Goal: Task Accomplishment & Management: Manage account settings

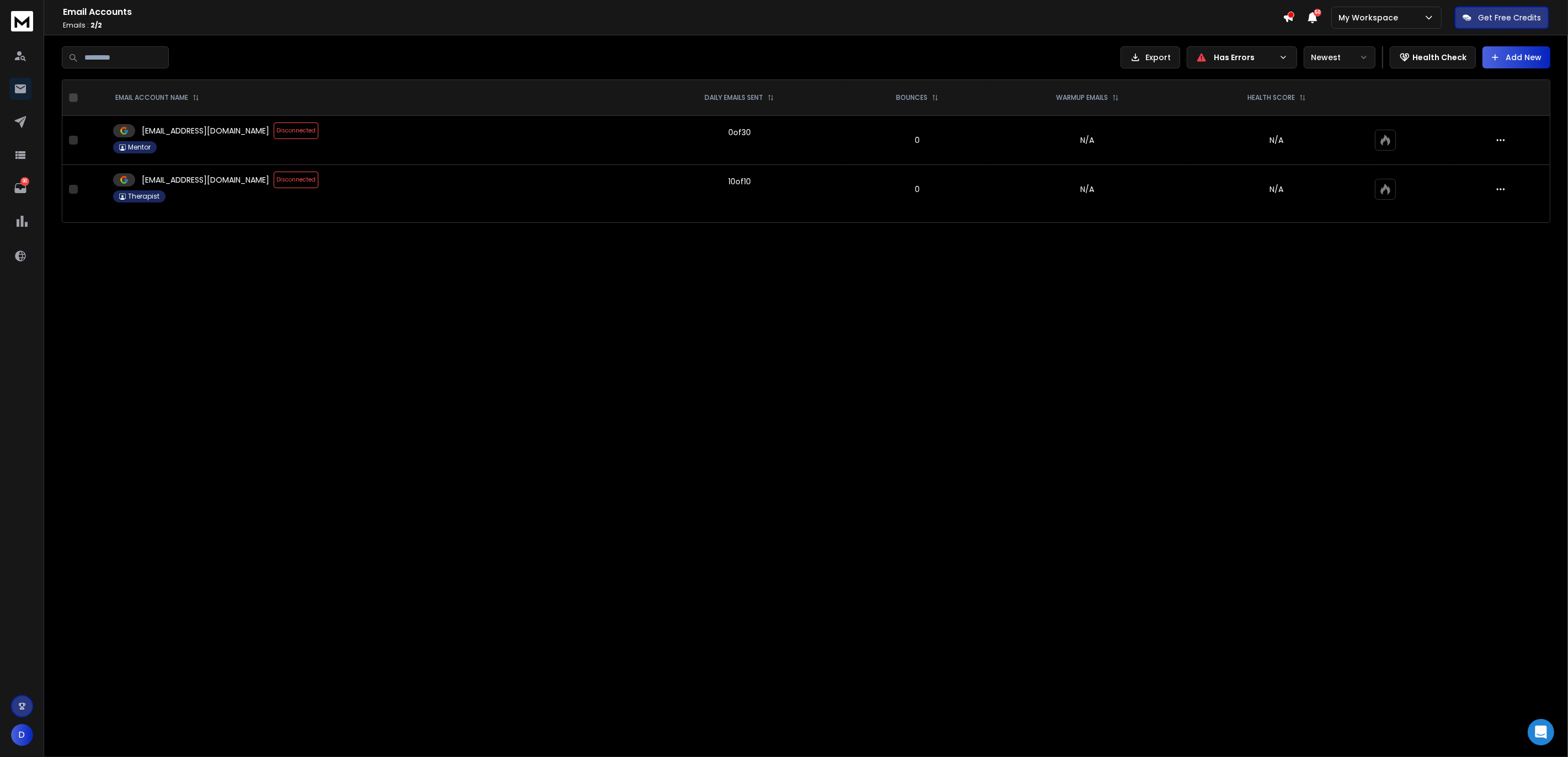
click at [208, 128] on p "dpdoyle@reallyglobalup.com" at bounding box center [205, 130] width 127 height 11
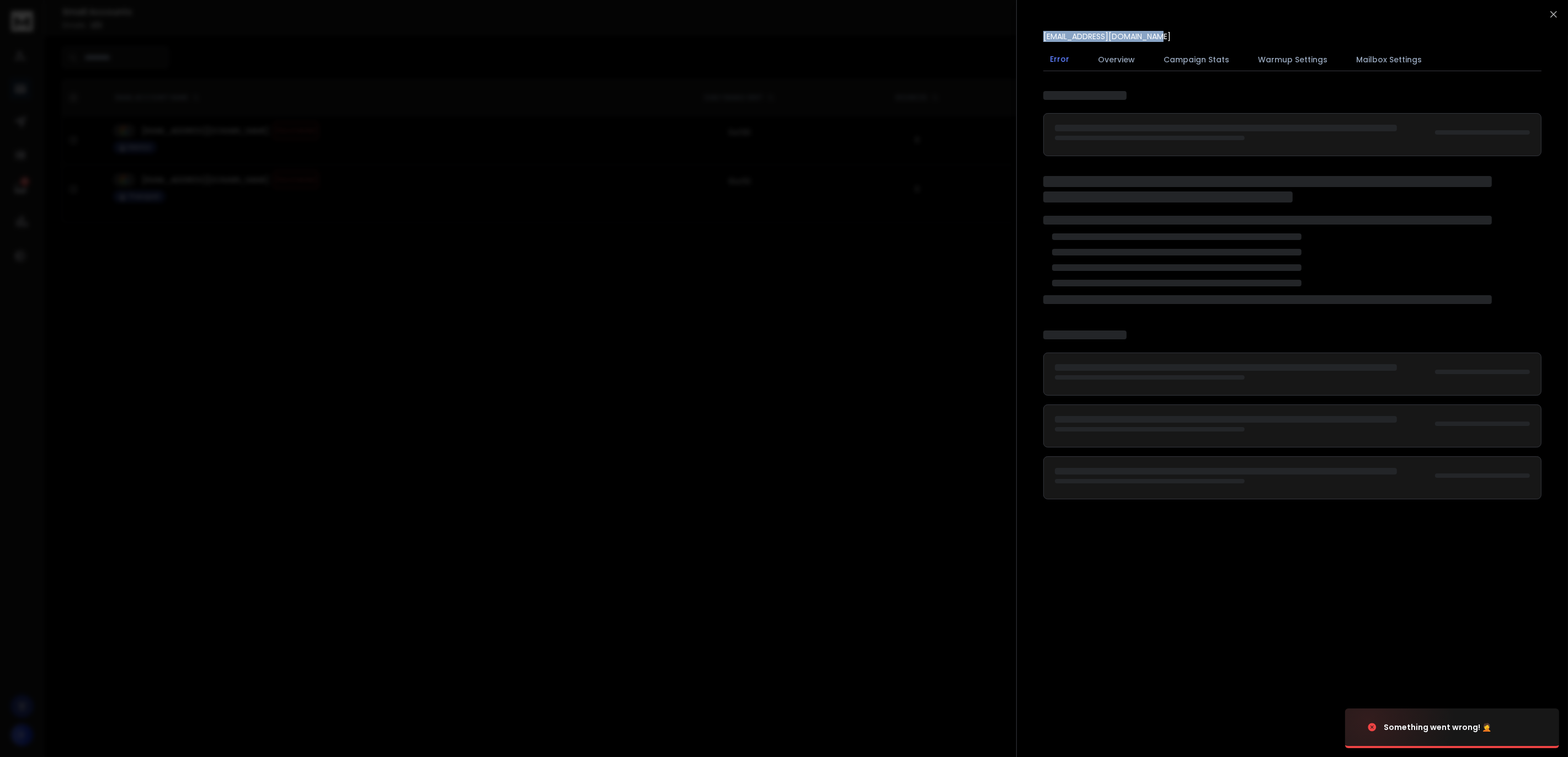
drag, startPoint x: 1043, startPoint y: 37, endPoint x: 1166, endPoint y: 37, distance: 123.0
click at [1166, 37] on div "dpdoyle@reallyglobalup.com" at bounding box center [1292, 37] width 498 height 11
copy p "dpdoyle@reallyglobalup.com"
click at [1258, 22] on div "dpdoyle@reallyglobalup.com Error Overview Campaign Stats Warmup Settings Mailbo…" at bounding box center [1293, 265] width 525 height 504
click at [1548, 13] on icon "button" at bounding box center [1554, 14] width 11 height 11
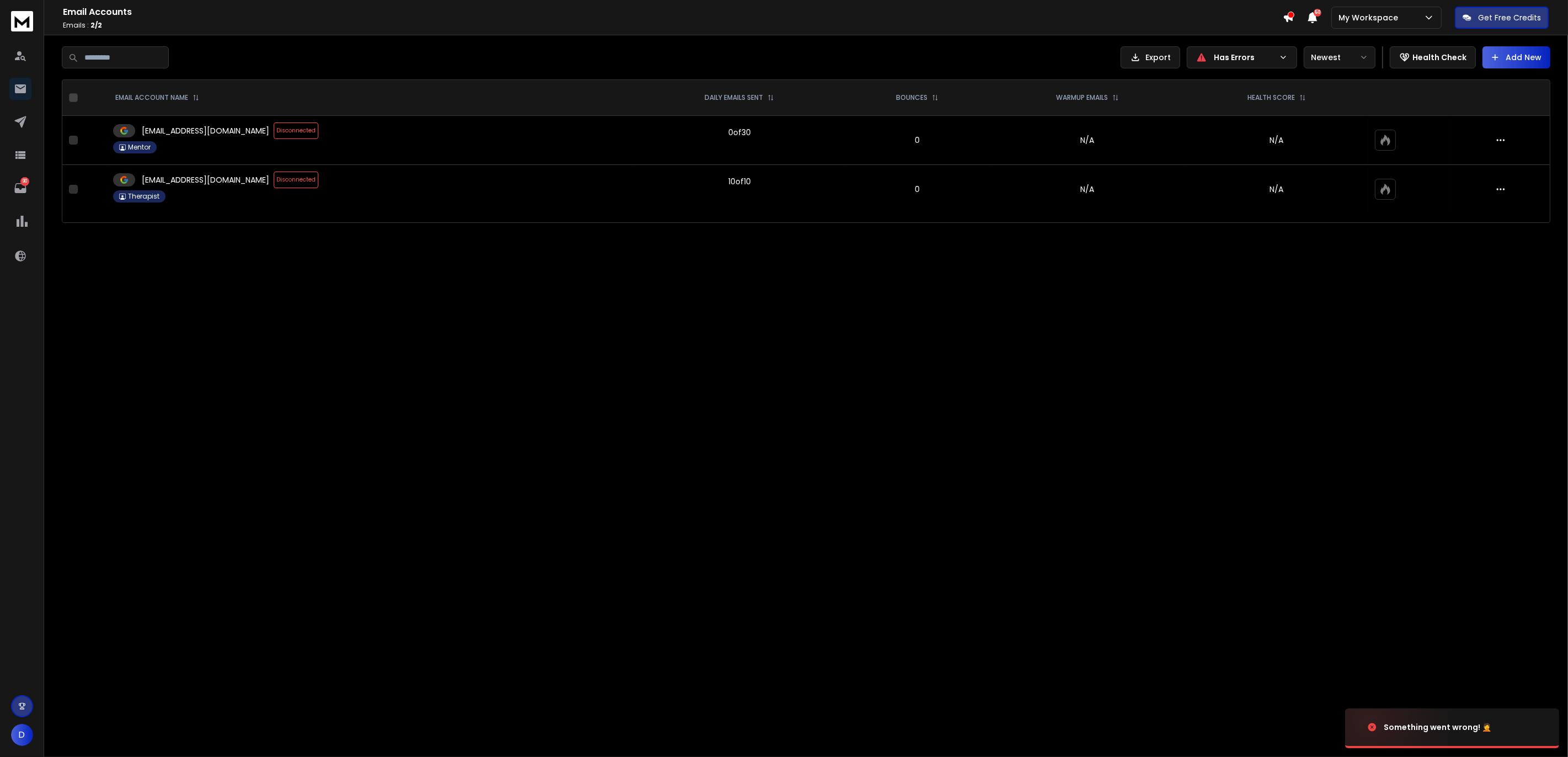
click at [412, 134] on div "dpdoyle@reallyglobalup.com Disconnected" at bounding box center [370, 131] width 515 height 17
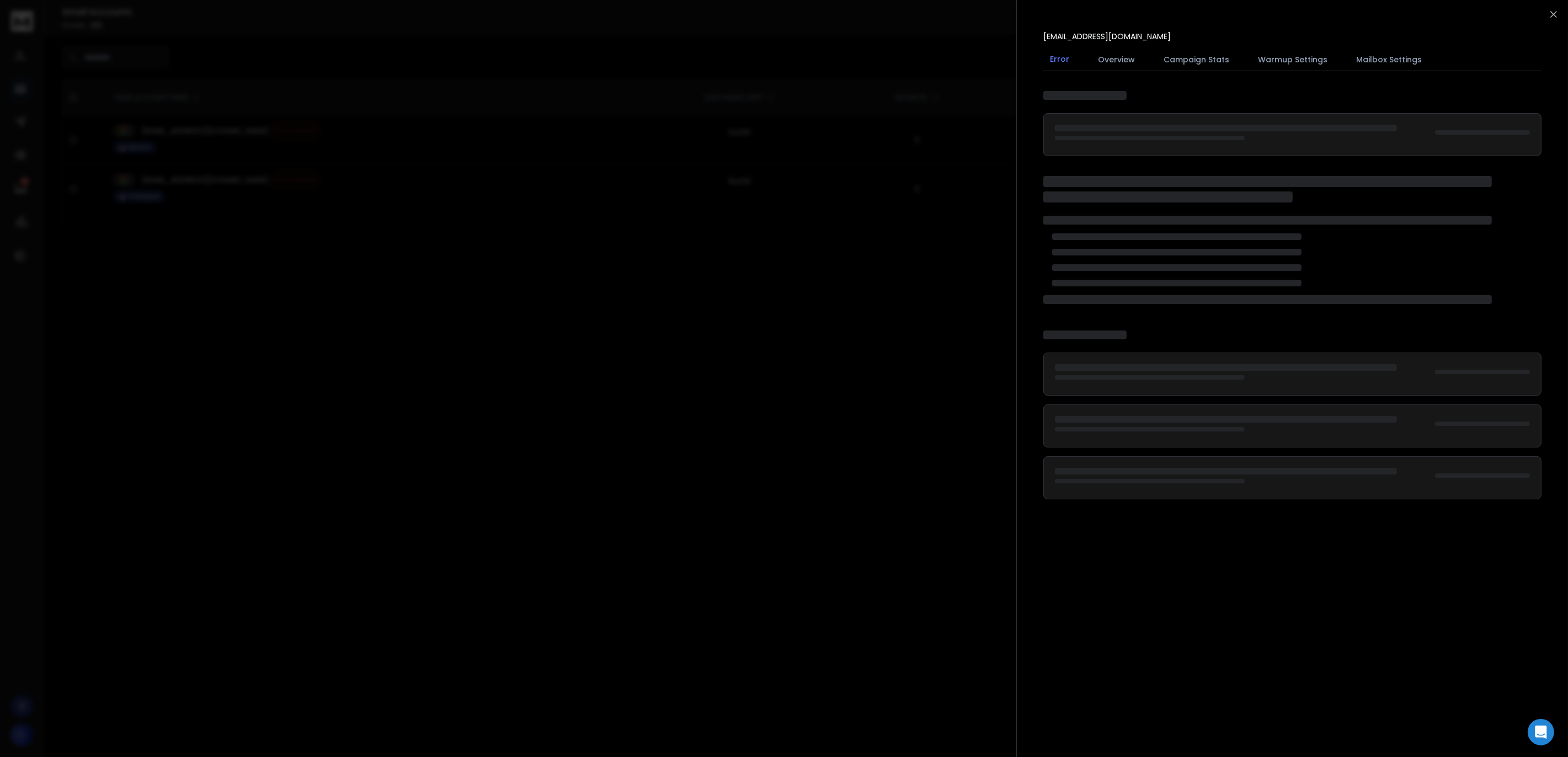
click at [1110, 49] on button "Overview" at bounding box center [1117, 59] width 50 height 24
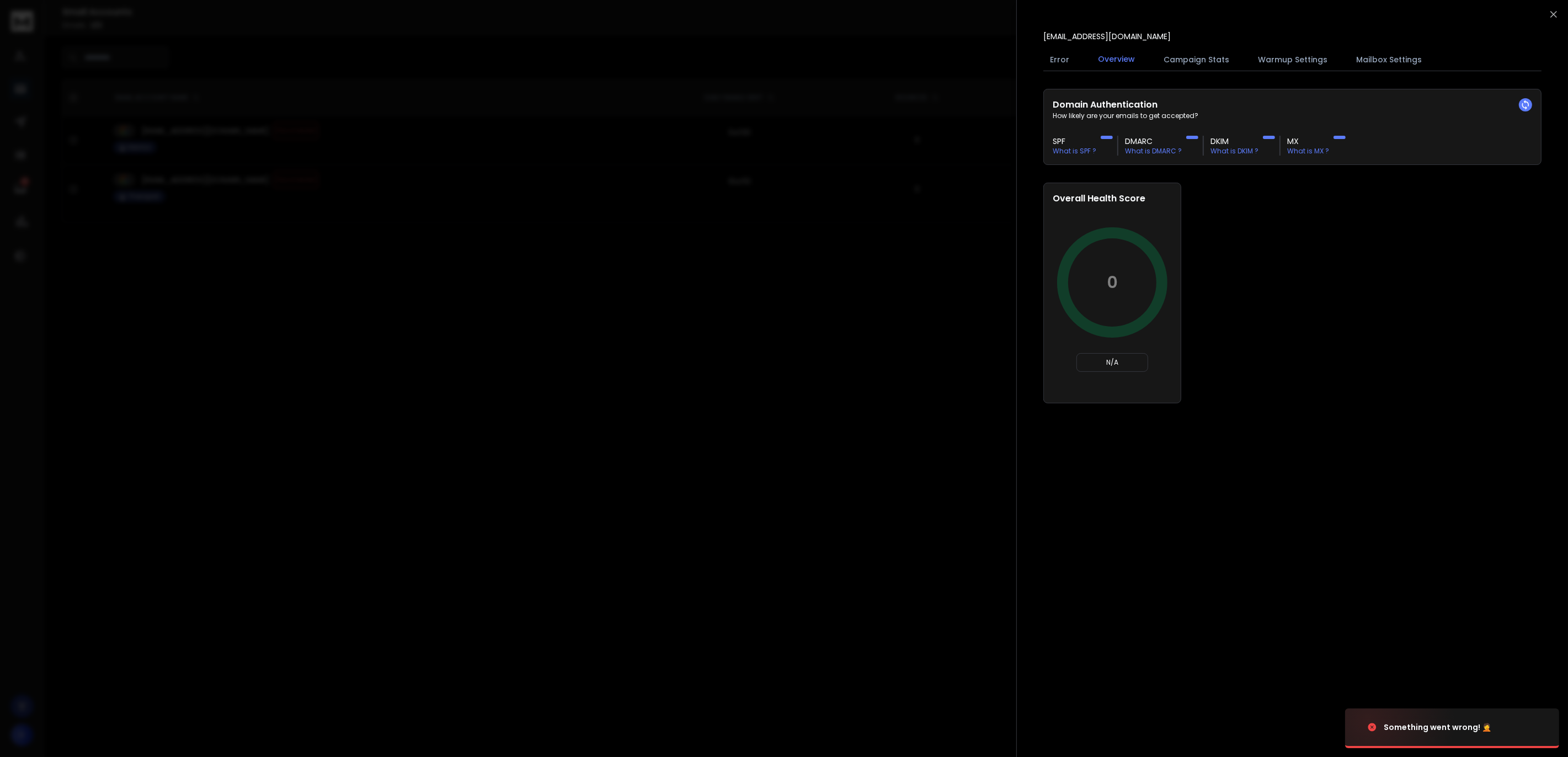
click at [1187, 53] on button "Campaign Stats" at bounding box center [1196, 59] width 79 height 24
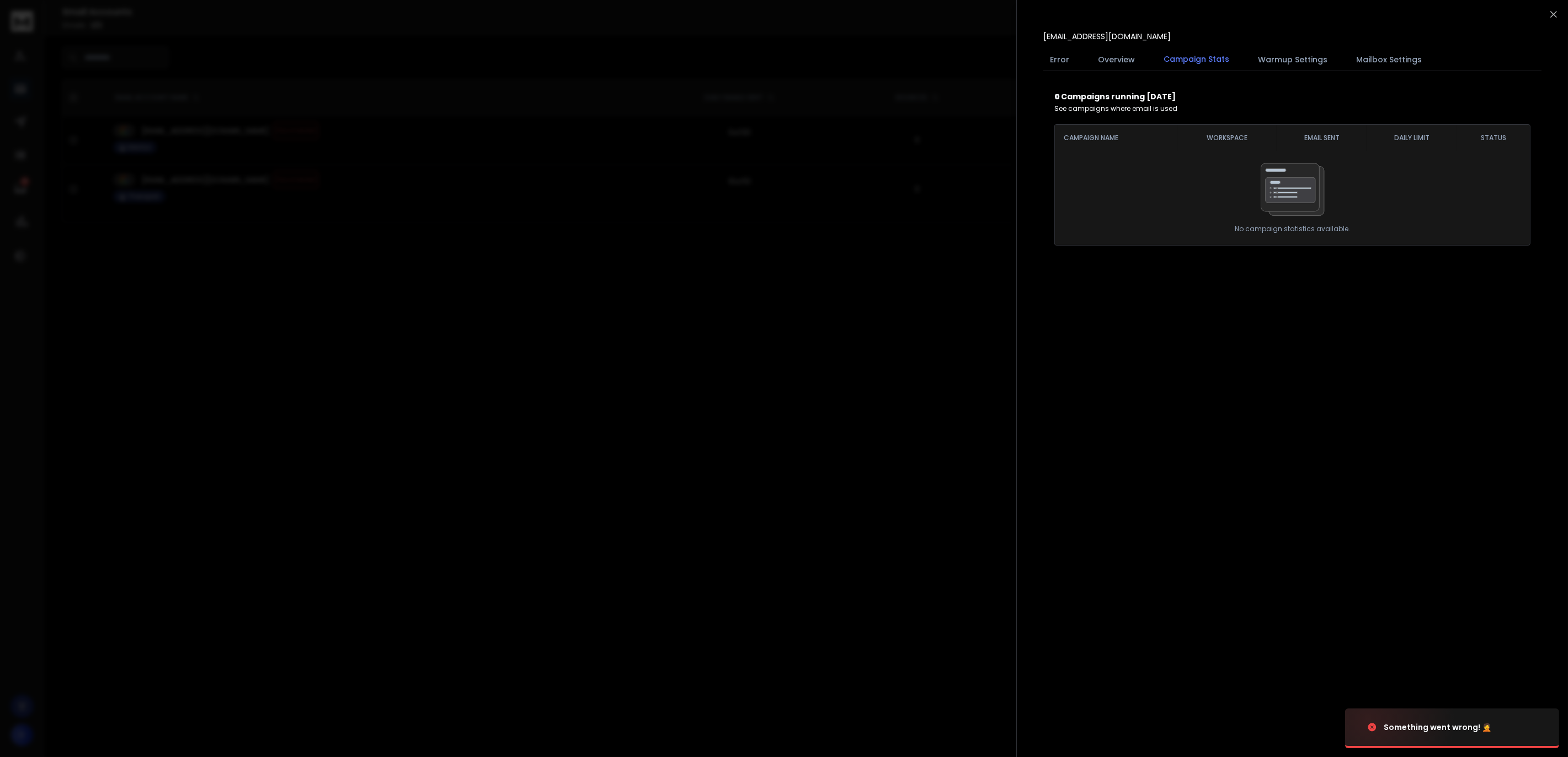
click at [1274, 52] on button "Warmup Settings" at bounding box center [1293, 59] width 83 height 24
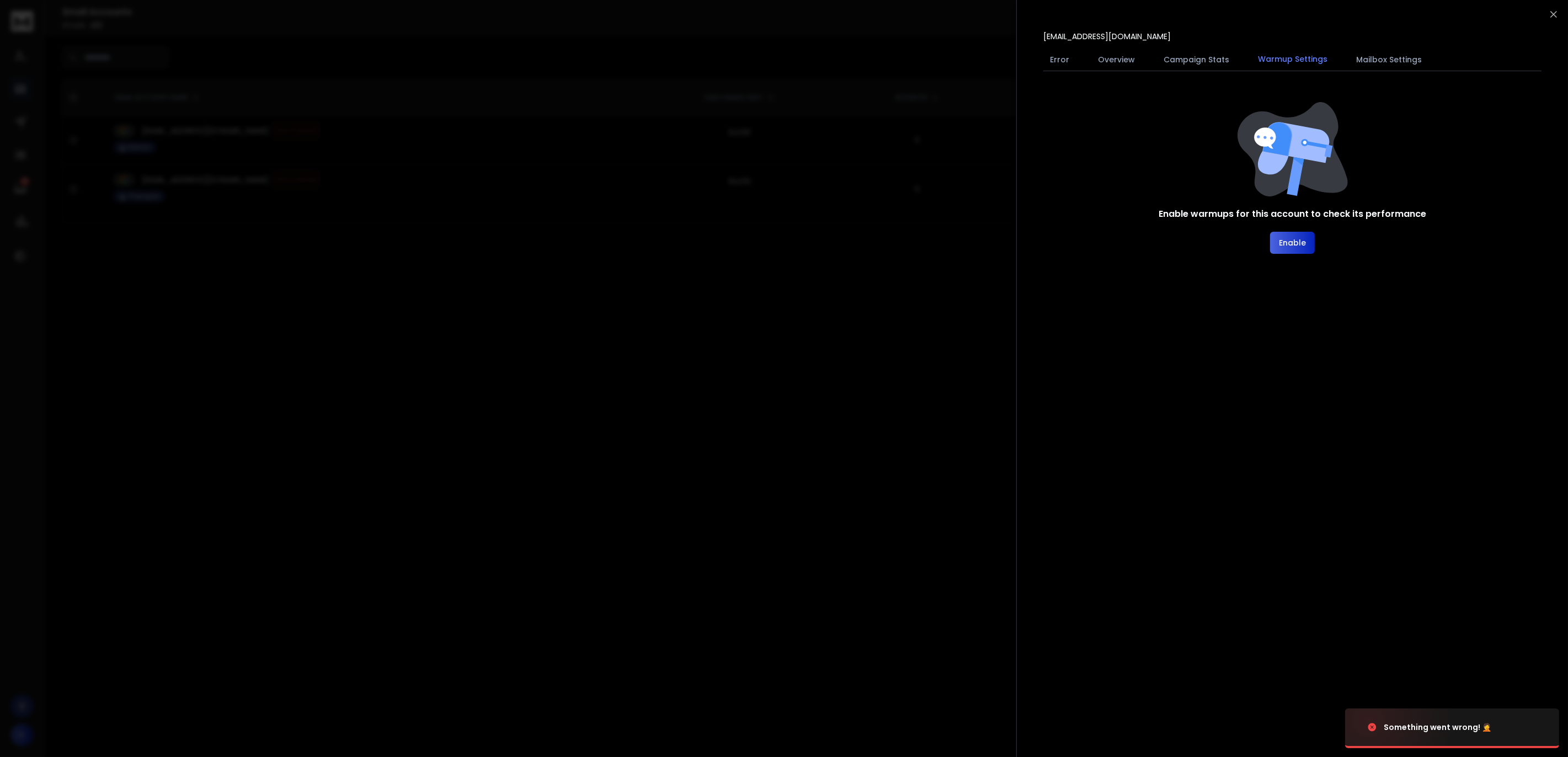
click at [1374, 53] on button "Mailbox Settings" at bounding box center [1389, 59] width 79 height 24
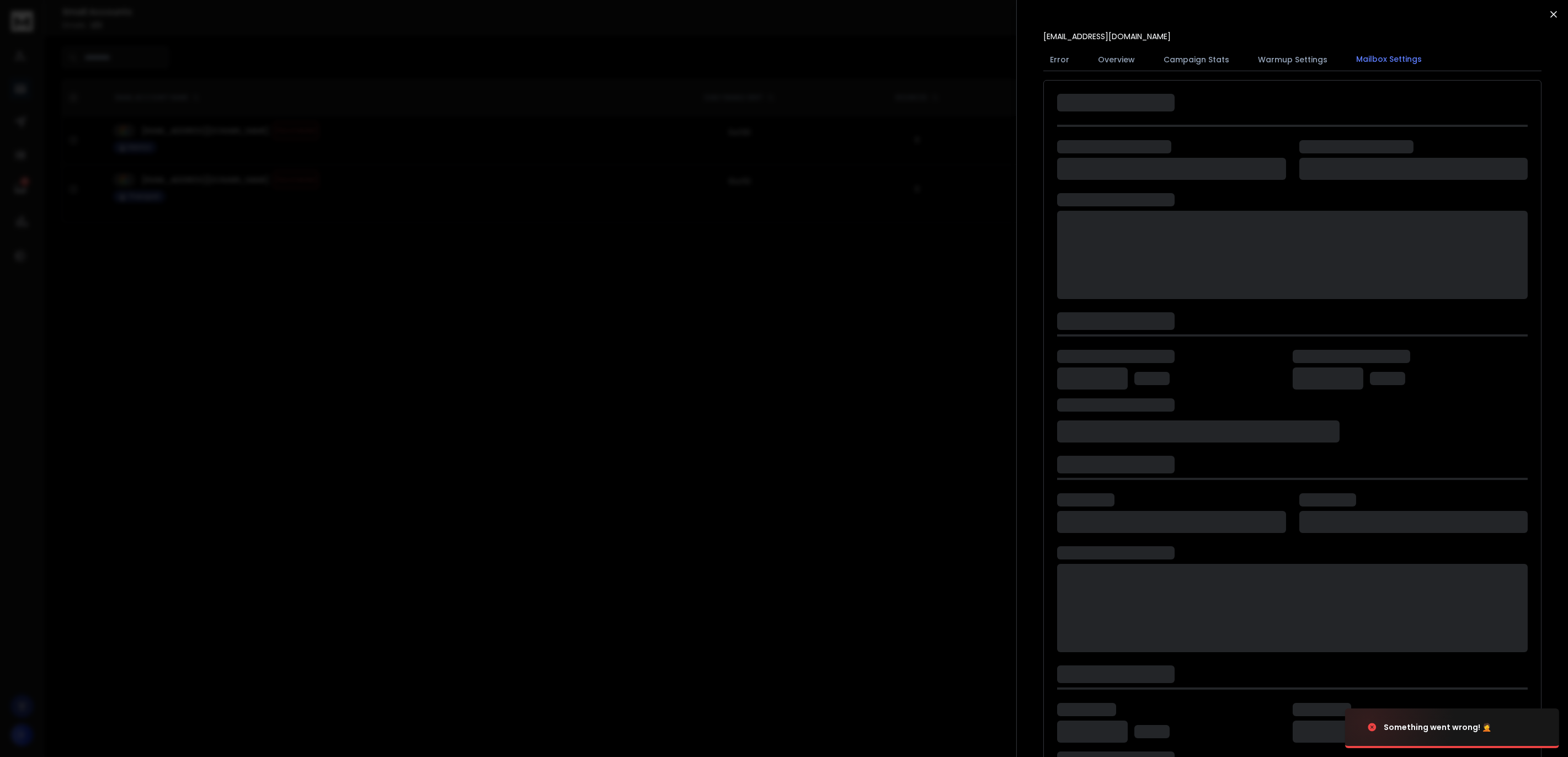
click at [1552, 14] on icon "button" at bounding box center [1554, 14] width 11 height 11
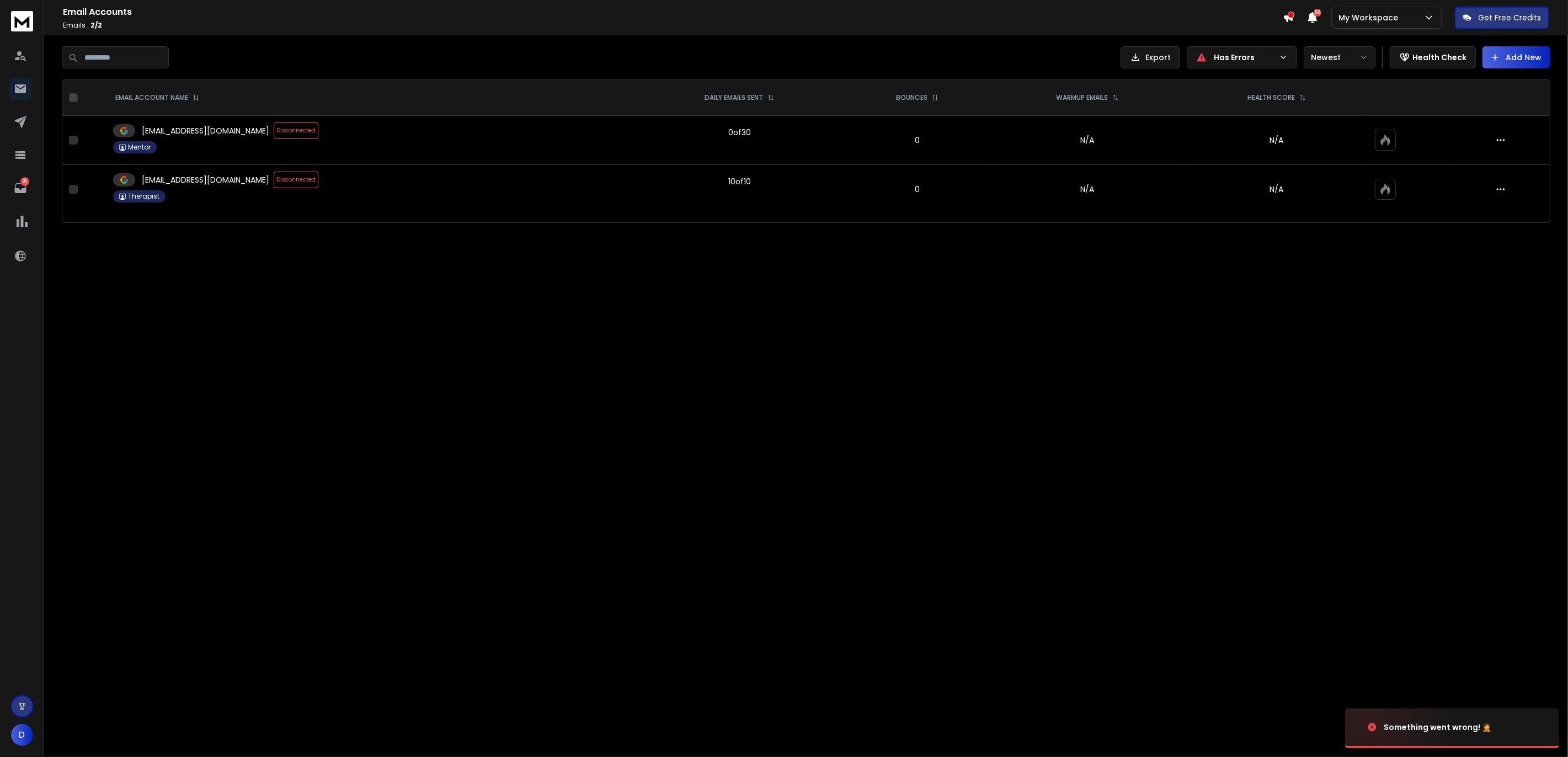
click at [1520, 53] on button "Add New" at bounding box center [1516, 57] width 68 height 22
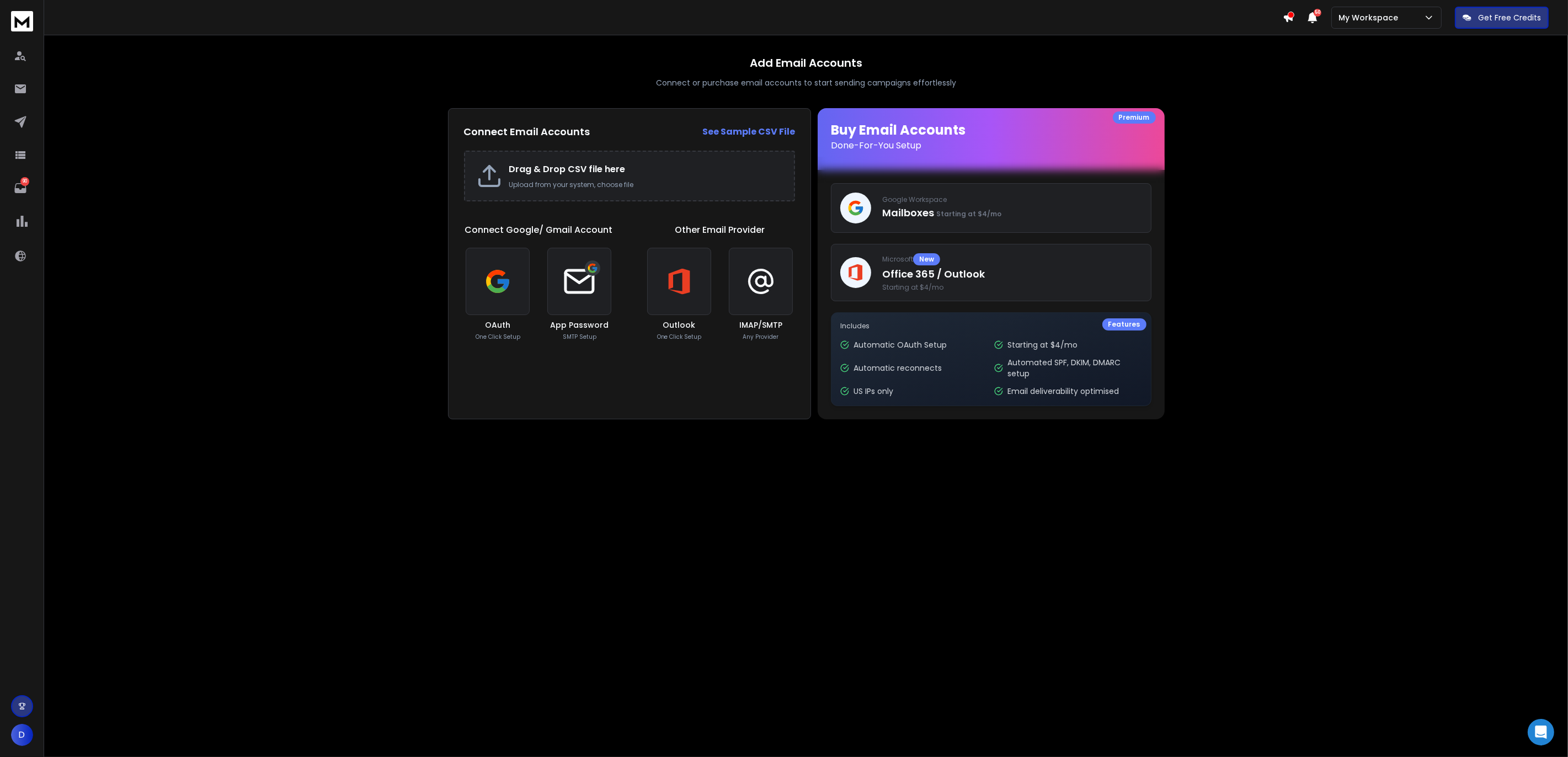
click at [499, 287] on icon at bounding box center [497, 288] width 18 height 9
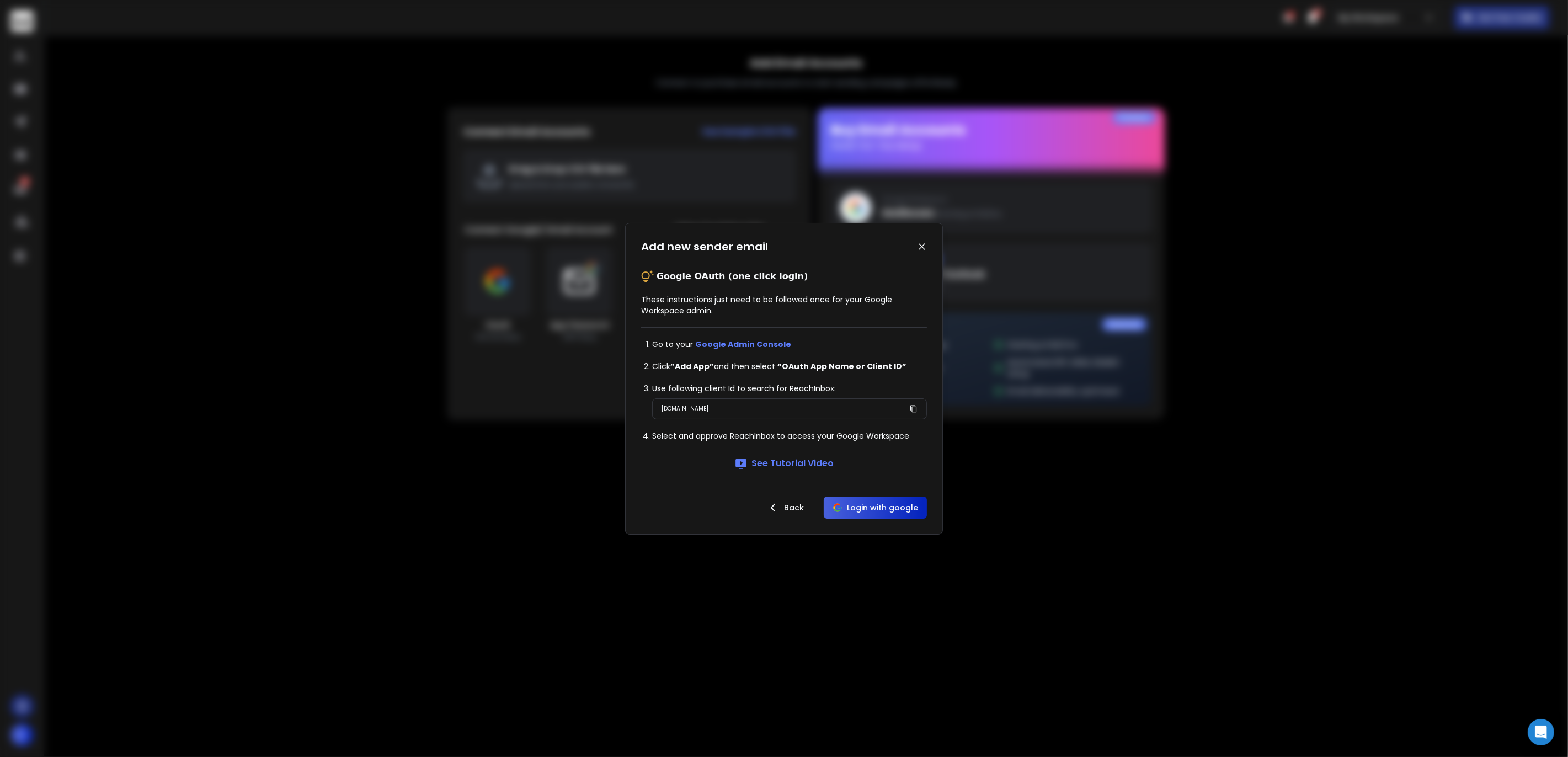
click at [885, 501] on button "Login with google" at bounding box center [875, 507] width 103 height 22
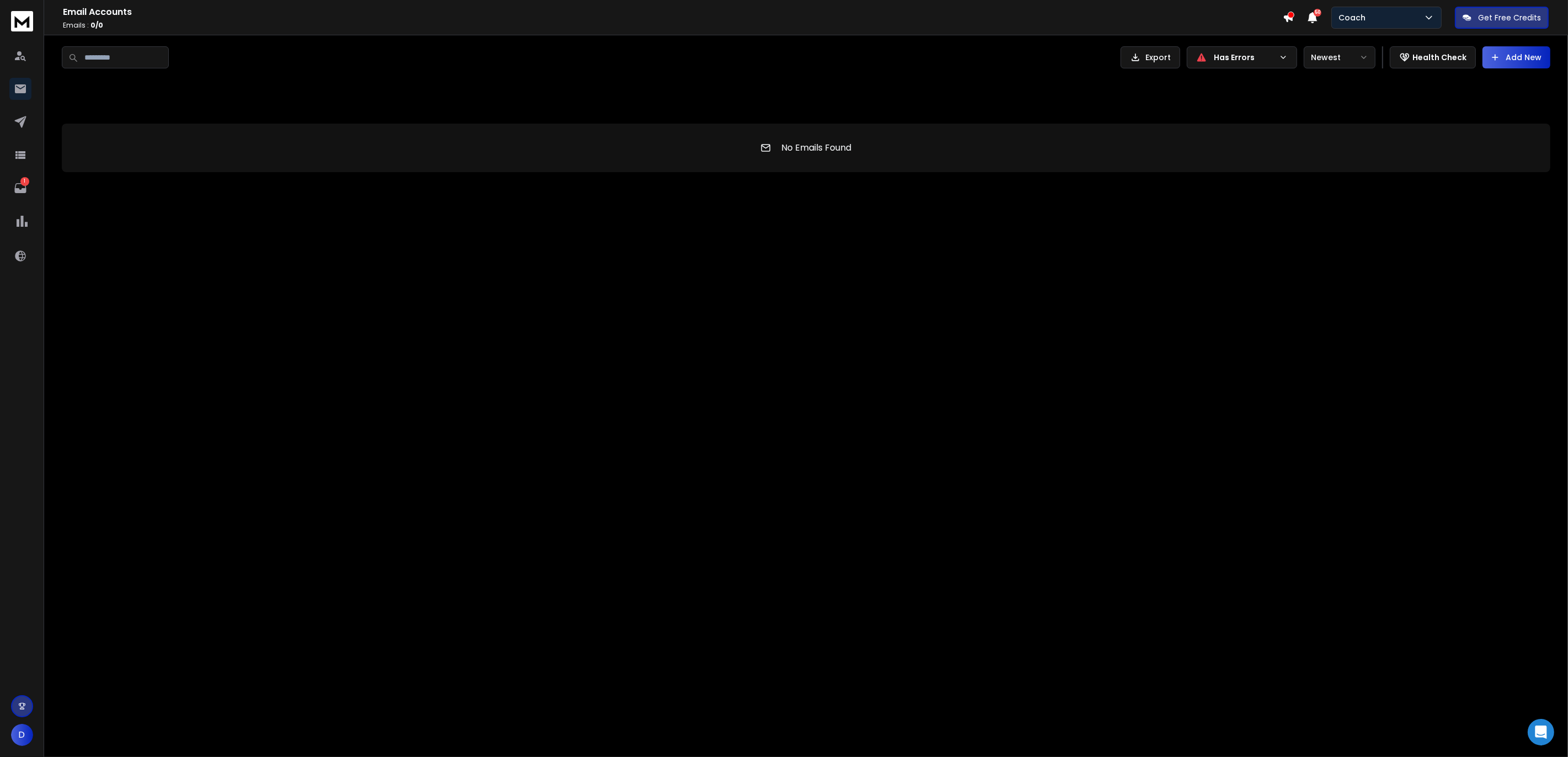
click at [1388, 21] on div "Coach" at bounding box center [1386, 18] width 96 height 11
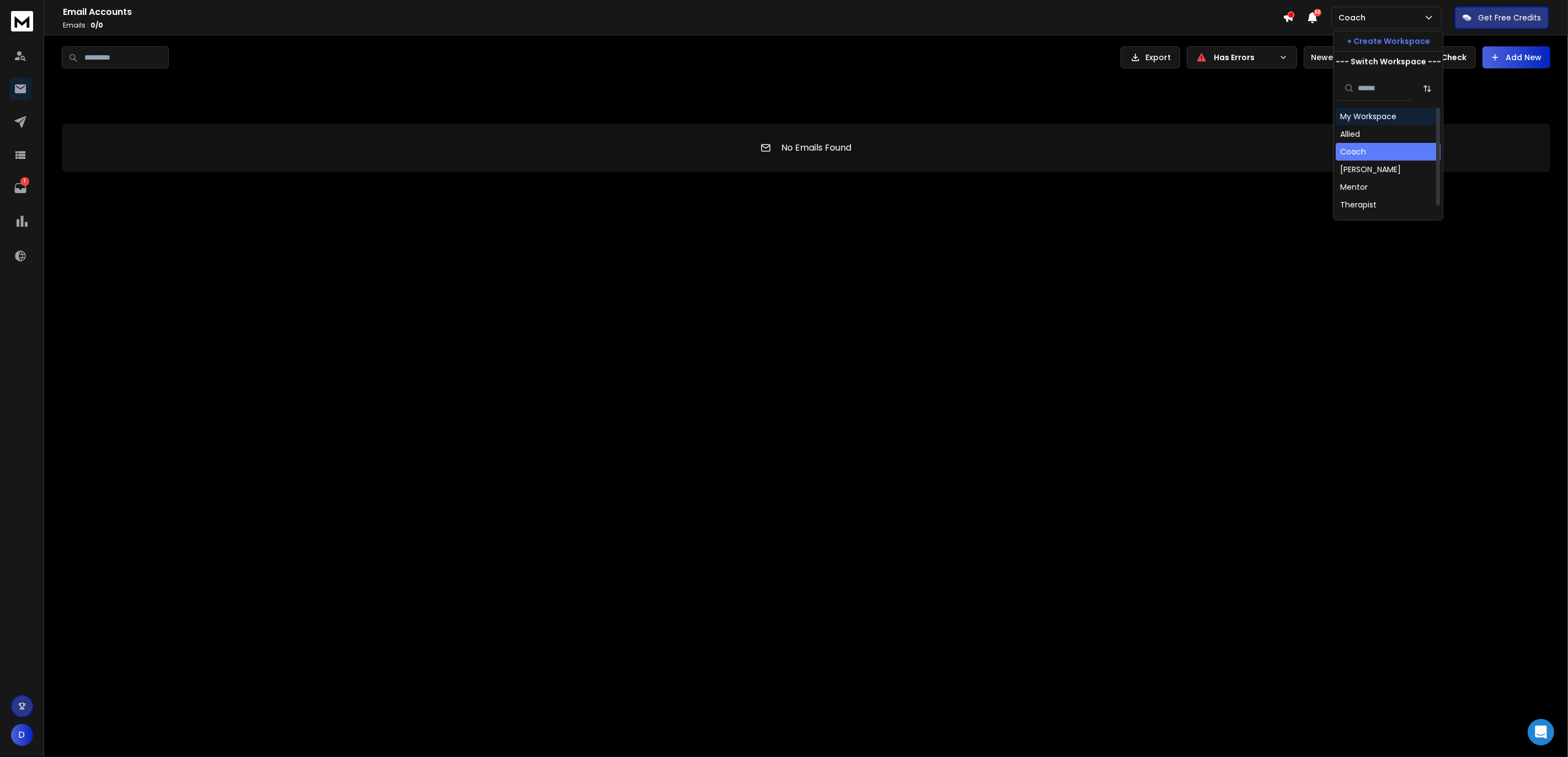
click at [1356, 111] on div "My Workspace" at bounding box center [1368, 116] width 56 height 11
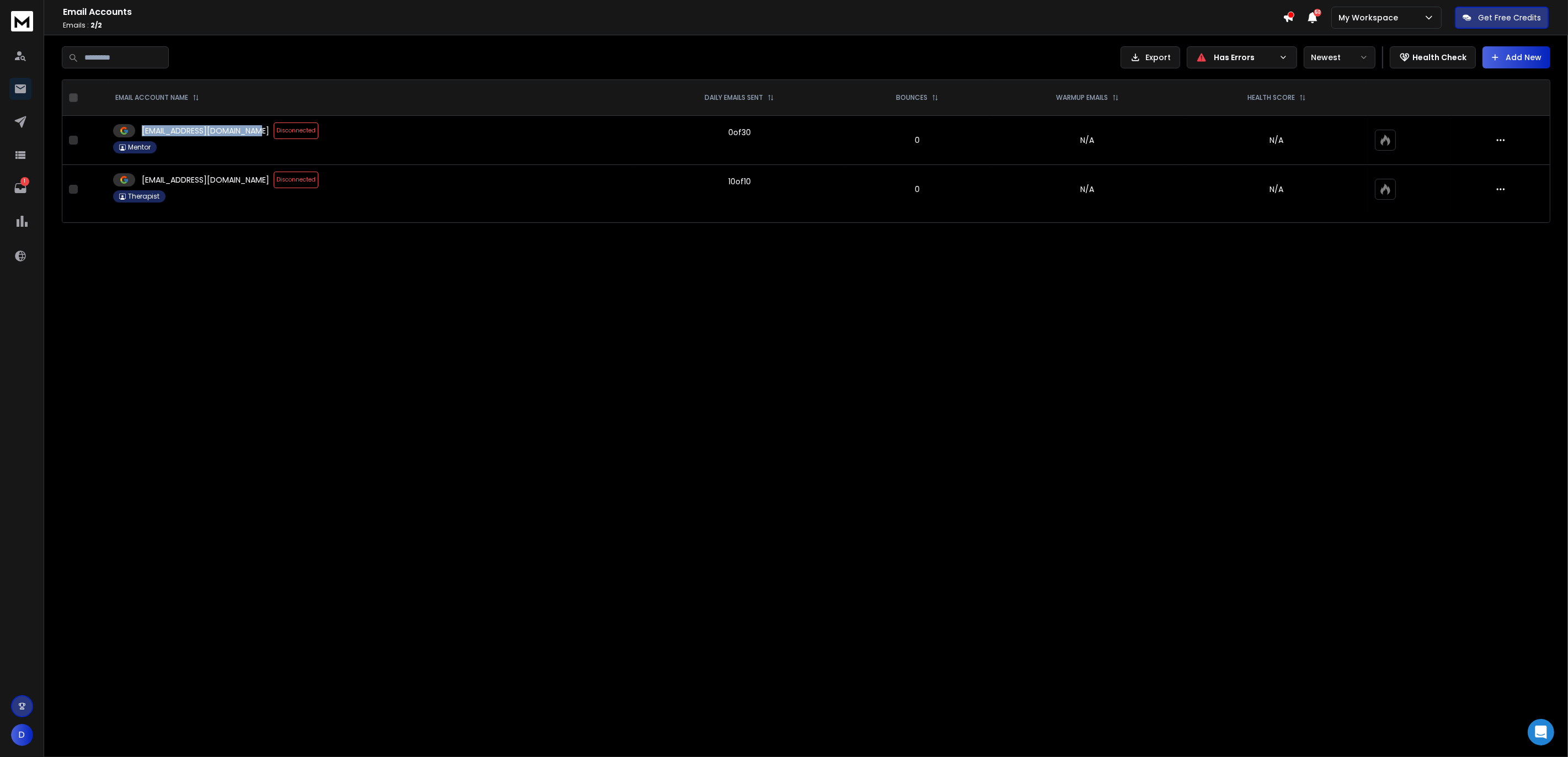
drag, startPoint x: 143, startPoint y: 128, endPoint x: 254, endPoint y: 130, distance: 111.0
click at [254, 130] on p "dpdoyle@reallyglobalup.com" at bounding box center [205, 130] width 127 height 11
copy p "dpdoyle@reallyglobalup.com"
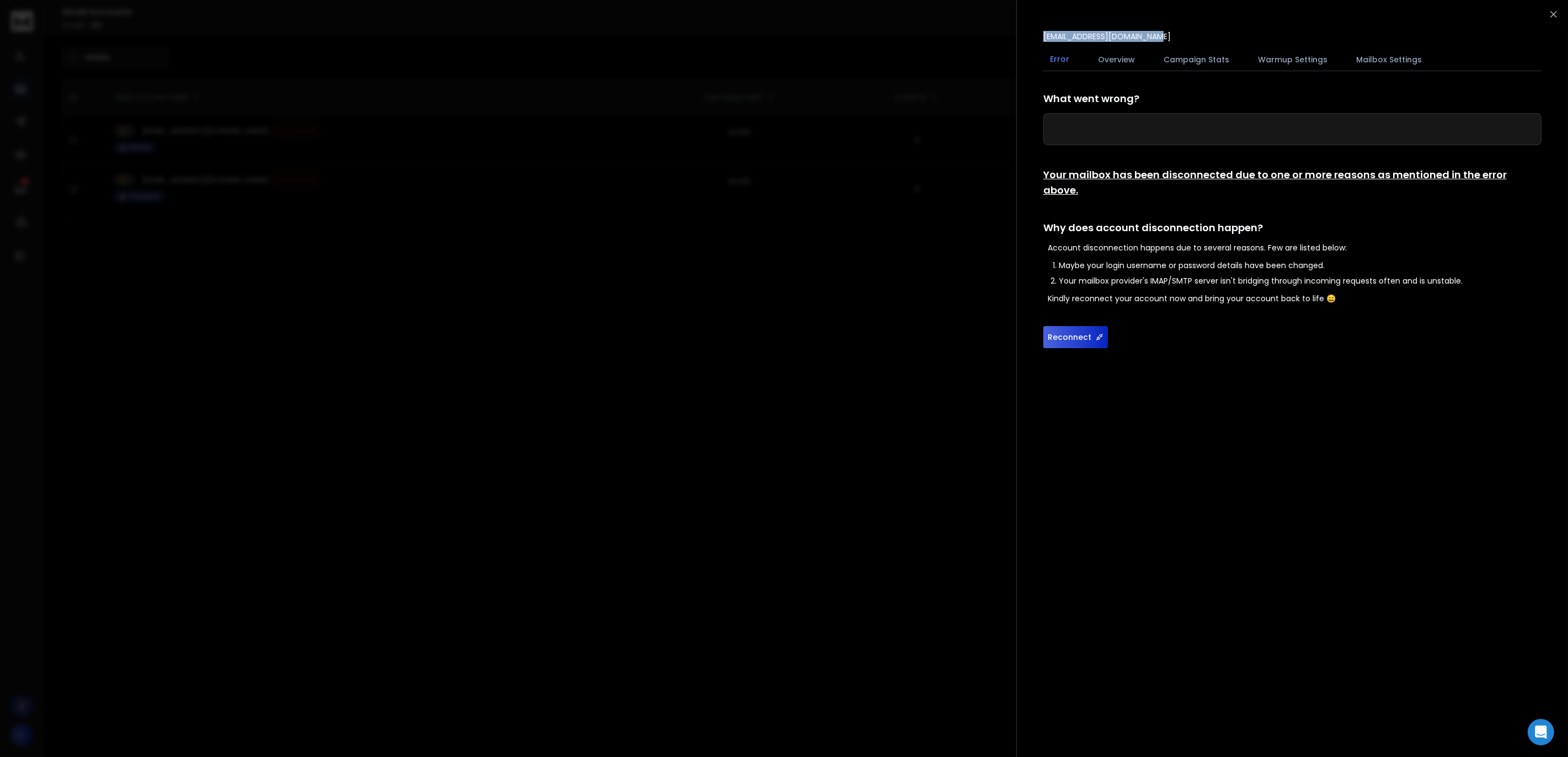
drag, startPoint x: 1169, startPoint y: 36, endPoint x: 1043, endPoint y: 36, distance: 126.0
click at [1043, 36] on div "dpdoyle@reallyglobalup.com Error Overview Campaign Stats Warmup Settings Mailbo…" at bounding box center [1293, 189] width 525 height 352
copy p "dpdoyle@reallyglobalup.com"
click at [1073, 326] on button "Reconnect" at bounding box center [1075, 337] width 65 height 22
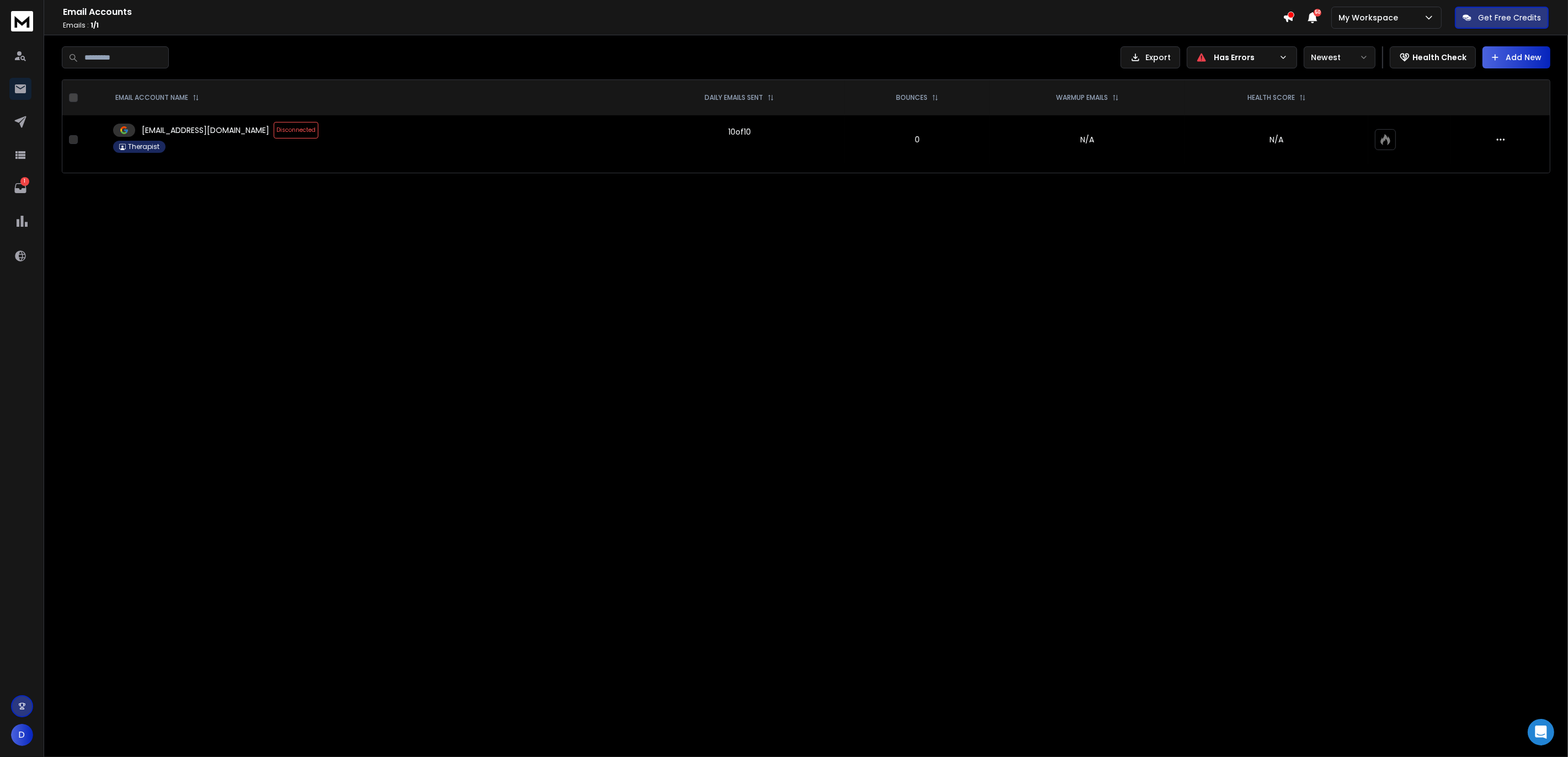
click at [204, 130] on p "dp@getreallyclients.com" at bounding box center [205, 130] width 127 height 11
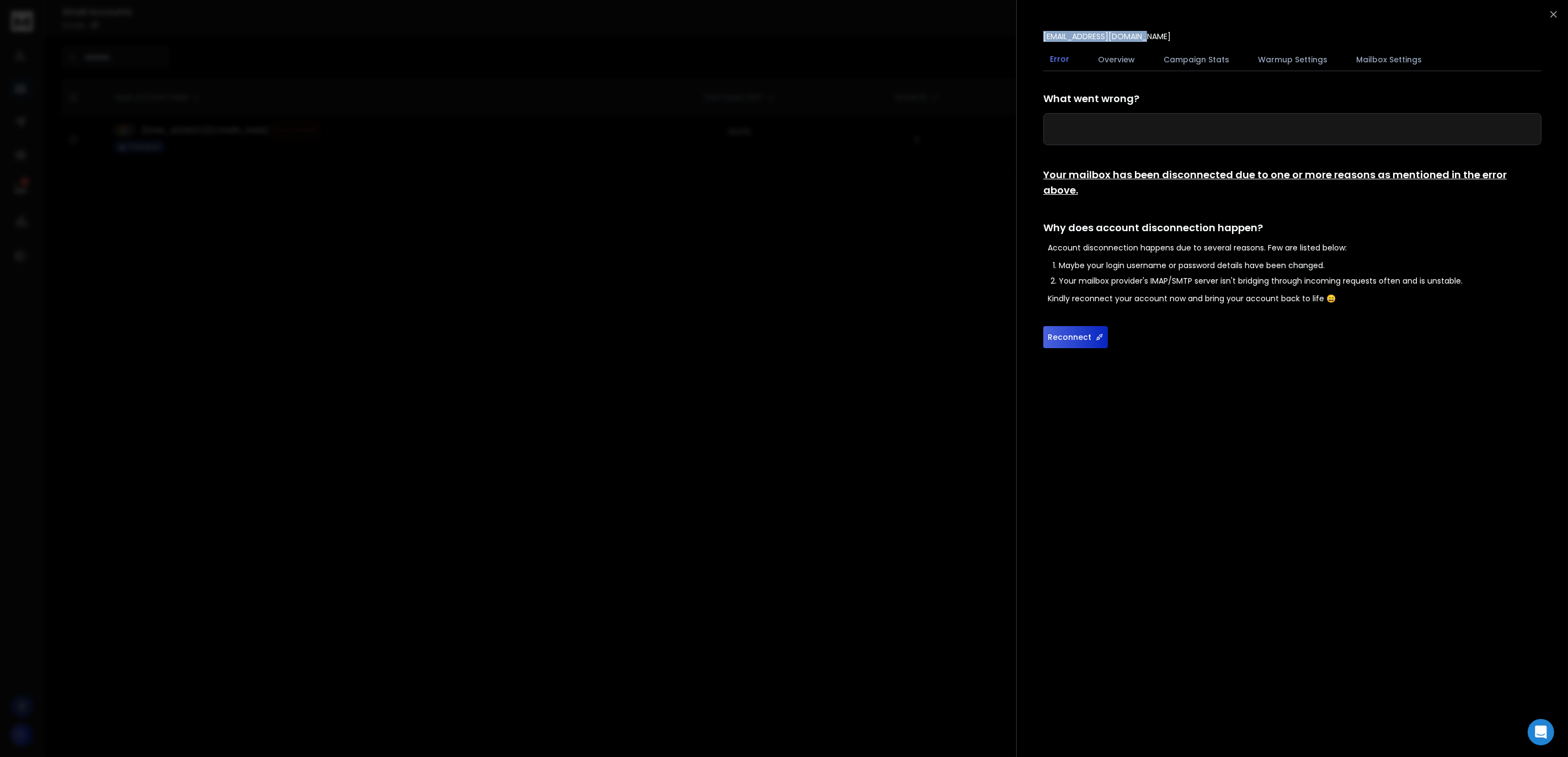
drag, startPoint x: 1158, startPoint y: 37, endPoint x: 1043, endPoint y: 41, distance: 115.1
click at [1043, 41] on div "dp@getreallyclients.com Error Overview Campaign Stats Warmup Settings Mailbox S…" at bounding box center [1293, 189] width 525 height 352
copy p "dp@getreallyclients.com"
click at [1072, 326] on button "Reconnect" at bounding box center [1075, 337] width 65 height 22
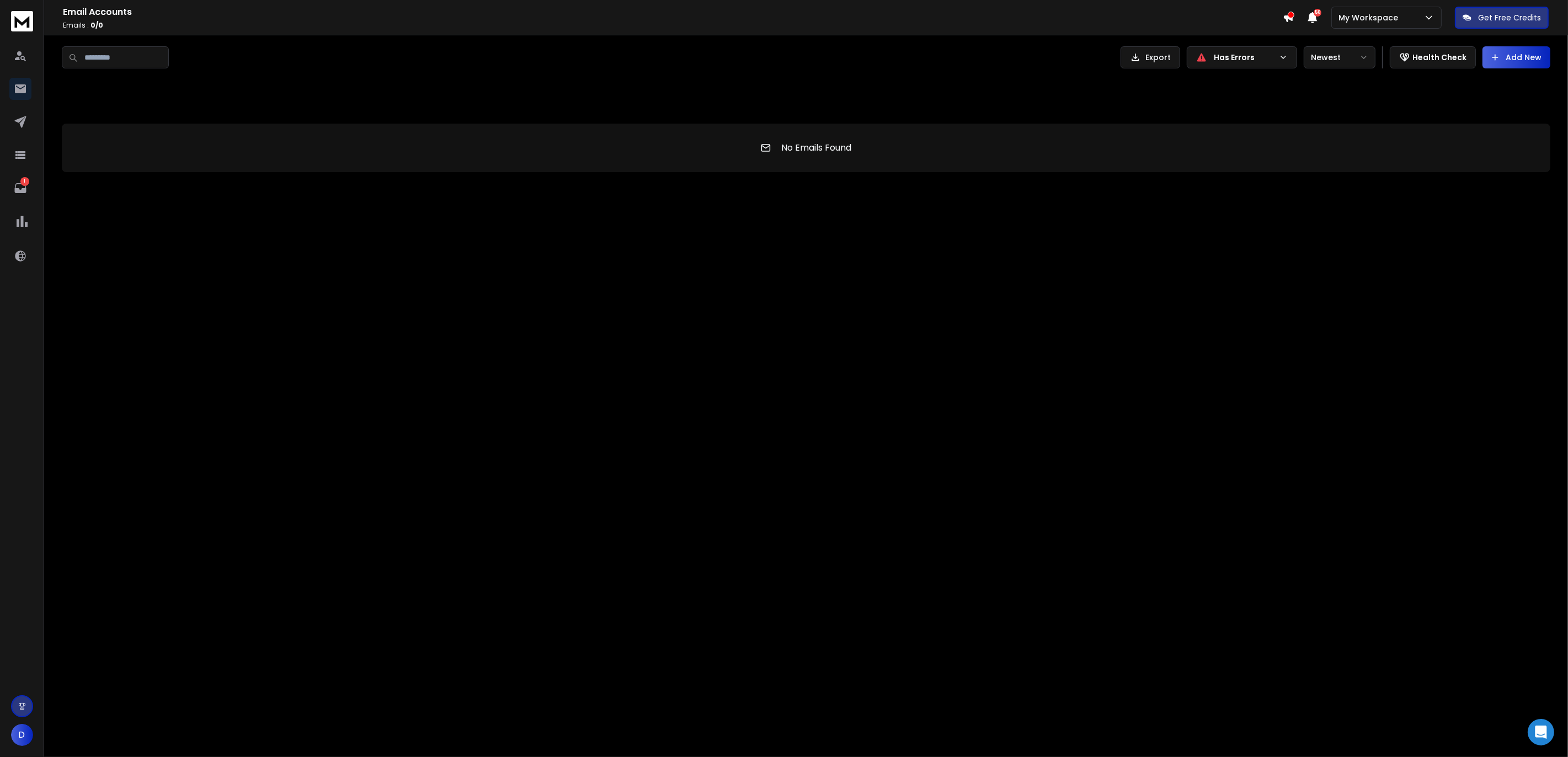
click at [1283, 59] on icon at bounding box center [1284, 57] width 9 height 9
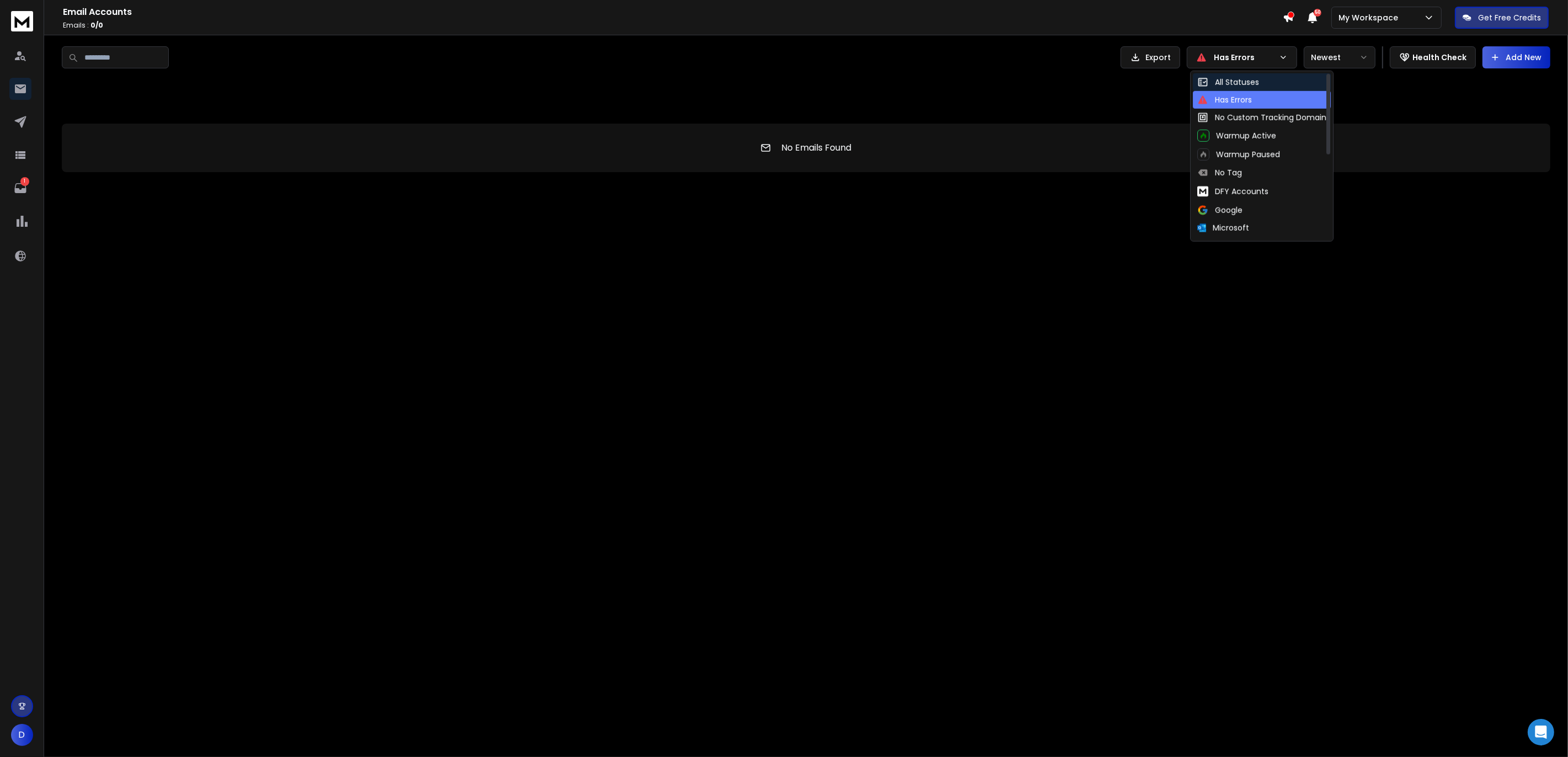
click at [1228, 80] on div "All Statuses" at bounding box center [1228, 82] width 62 height 11
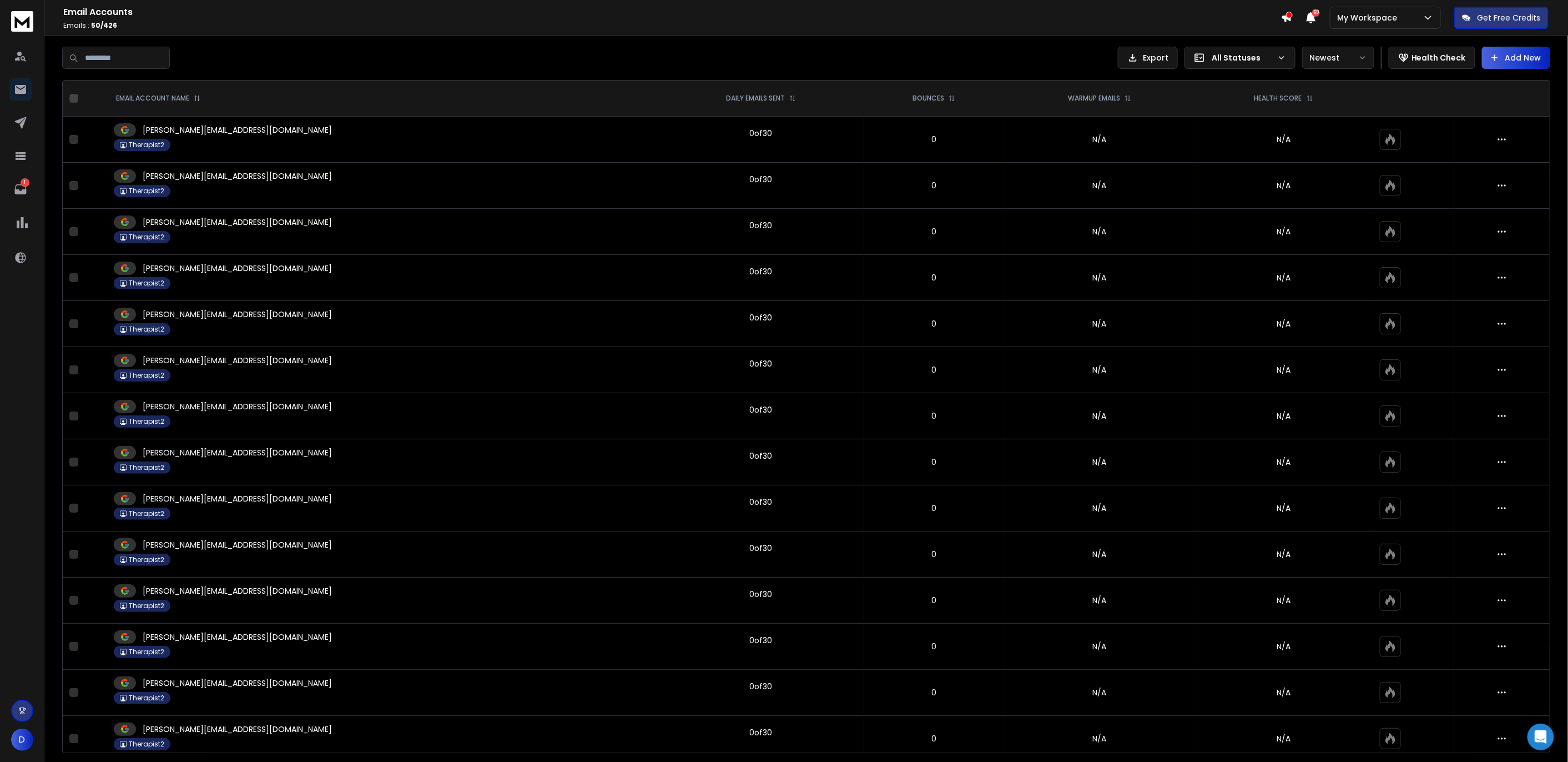
click at [1290, 51] on div "All Statuses" at bounding box center [1240, 58] width 111 height 22
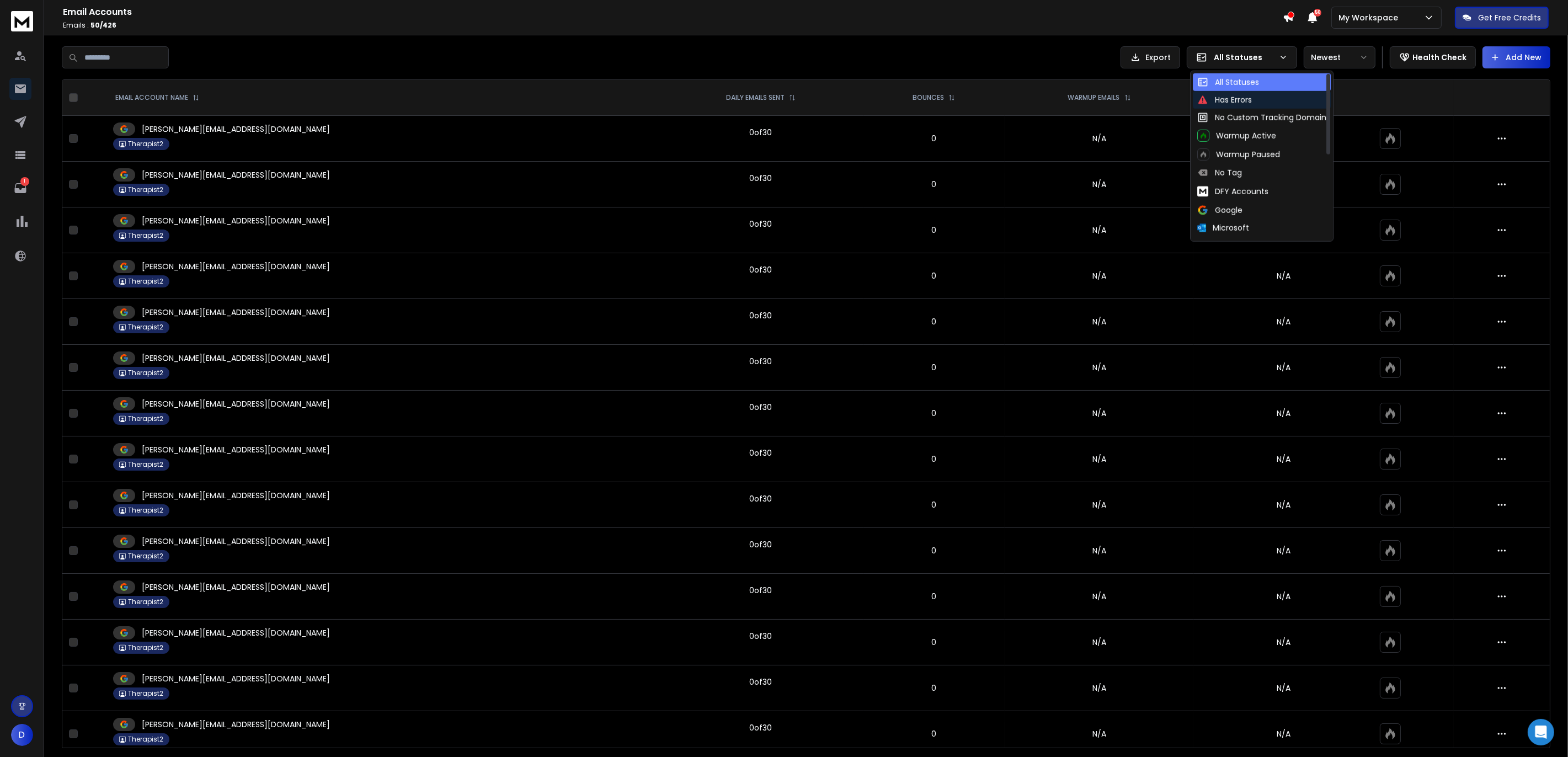
click at [1244, 97] on div "Has Errors" at bounding box center [1225, 100] width 55 height 11
